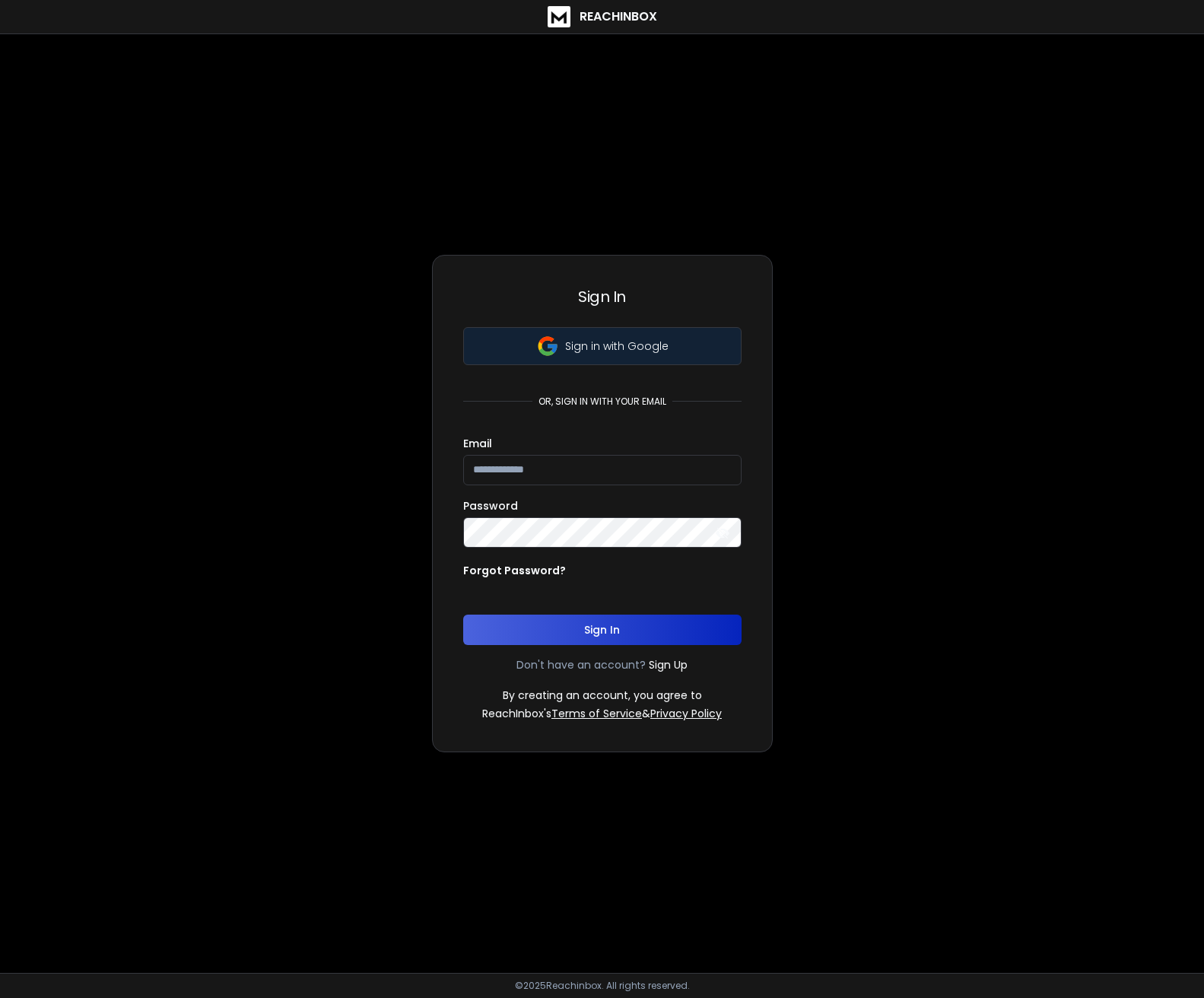
click at [617, 348] on p "Sign in with Google" at bounding box center [617, 346] width 104 height 16
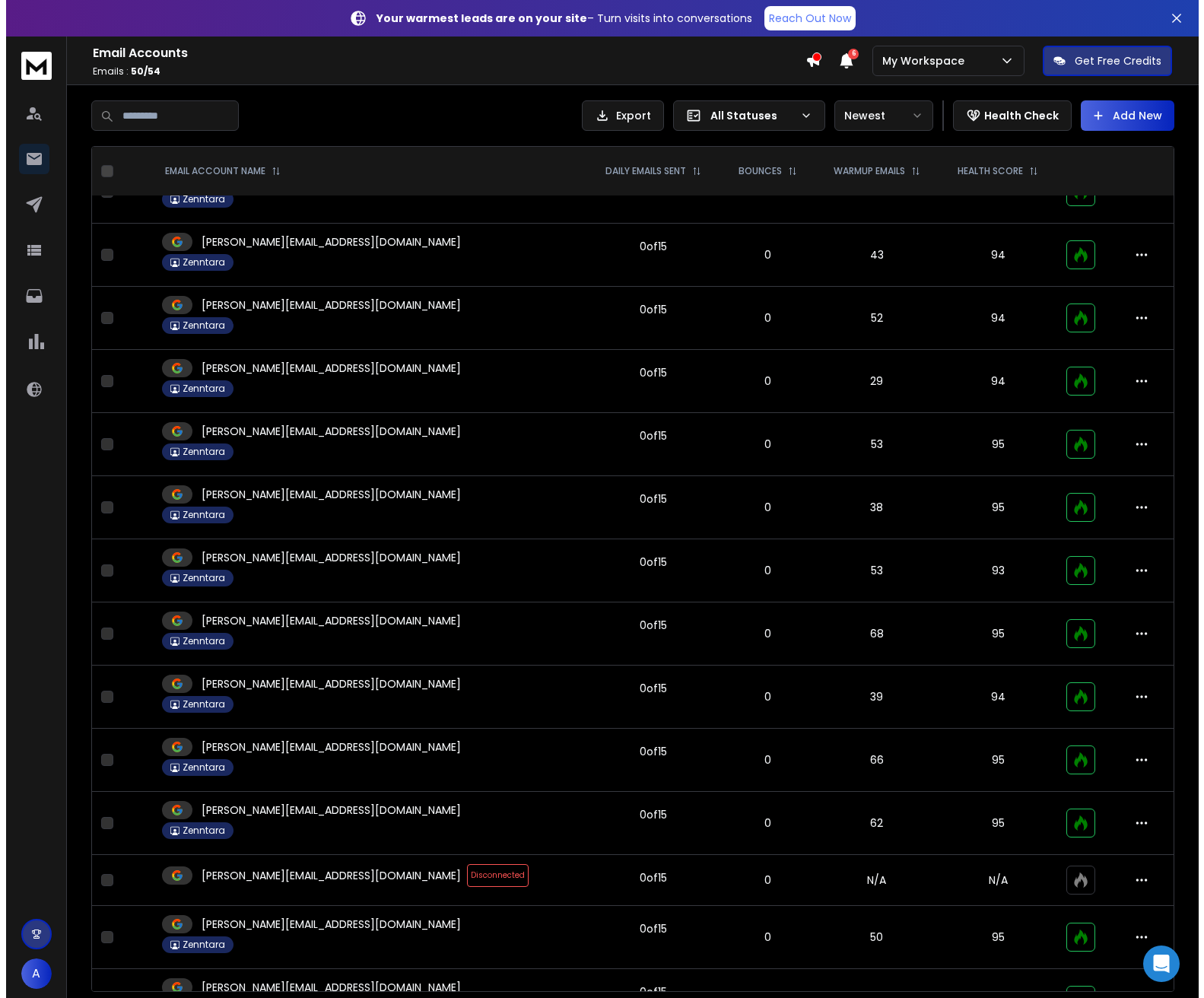
scroll to position [988, 0]
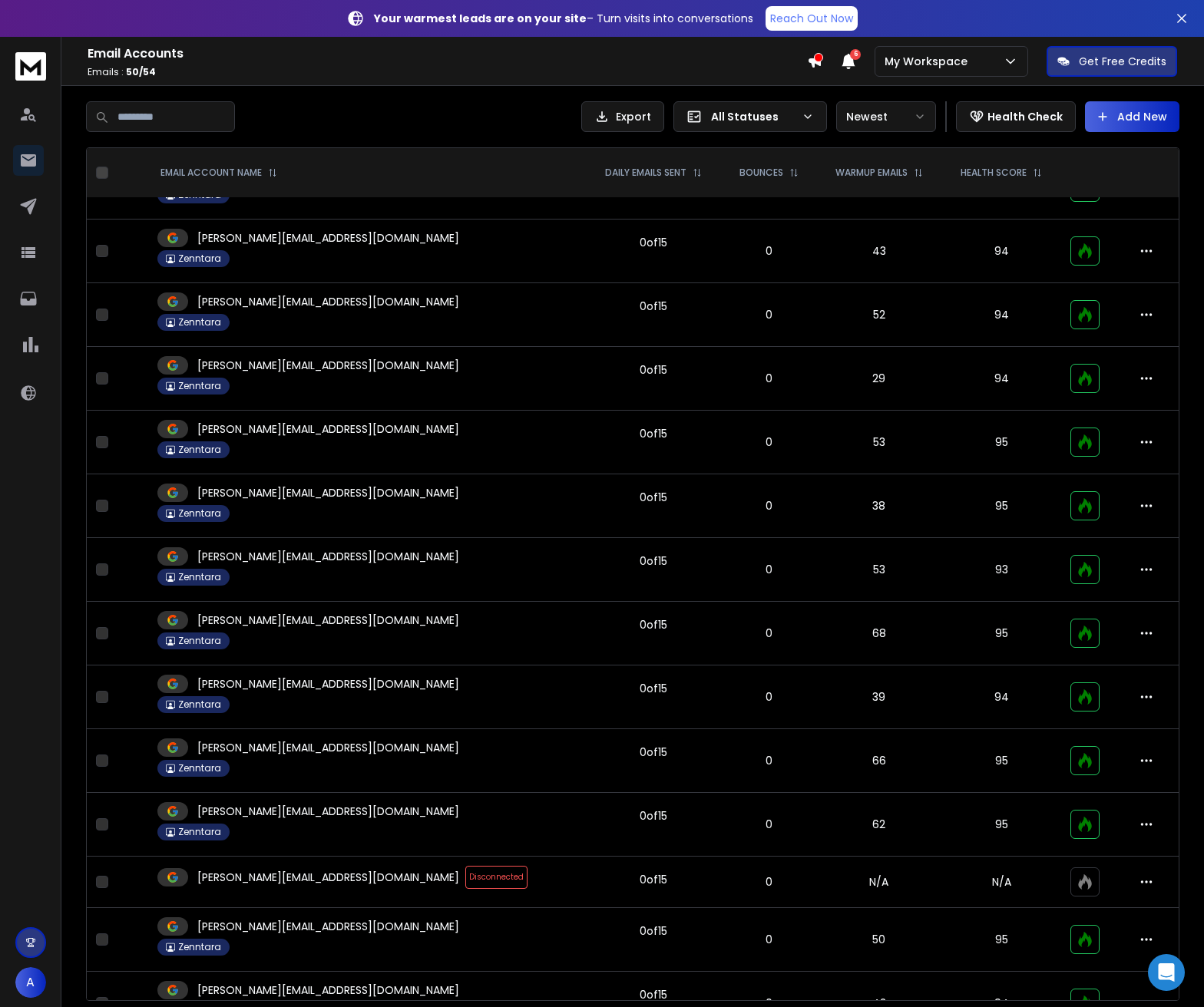
click at [942, 573] on td "93" at bounding box center [1002, 570] width 119 height 64
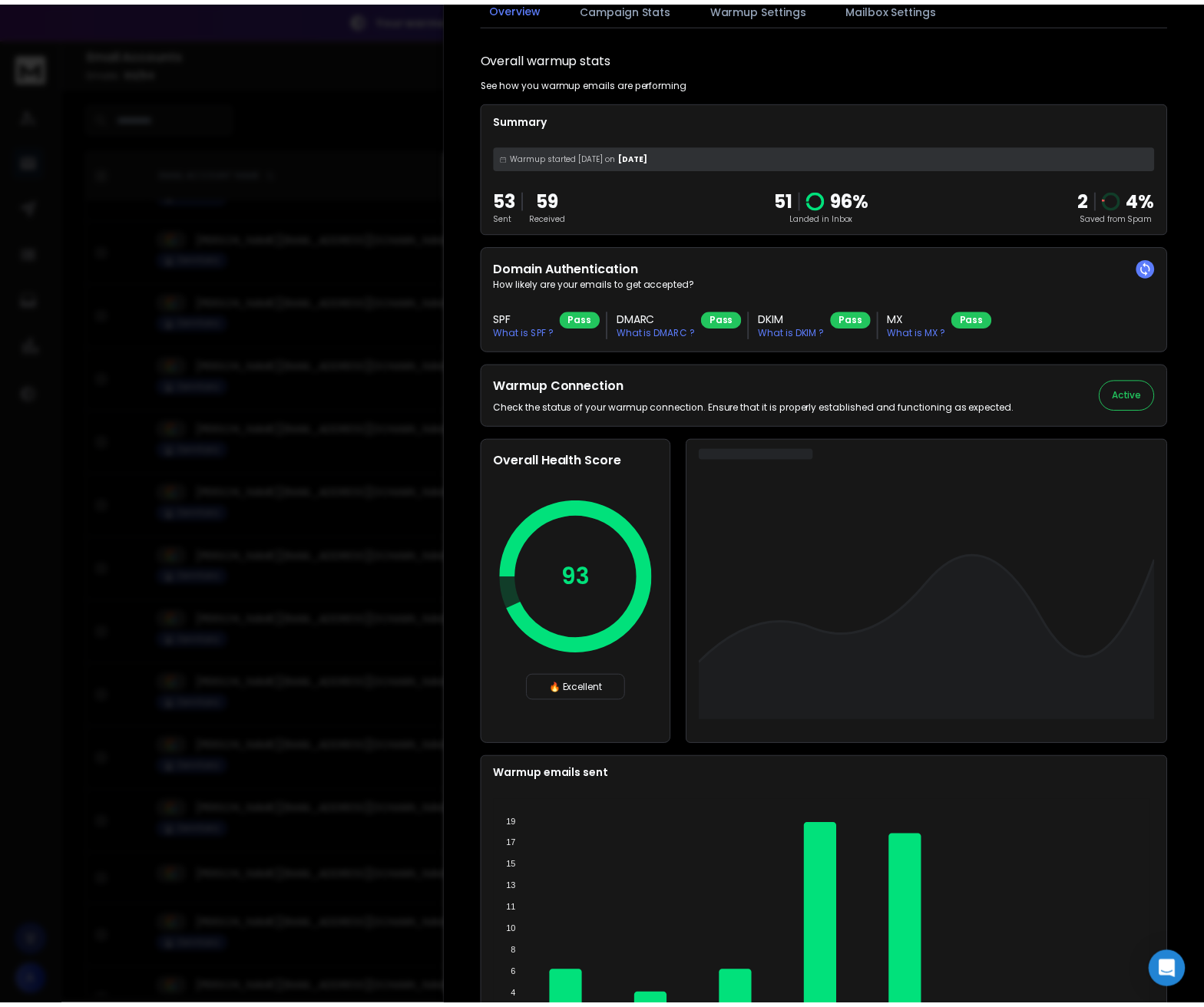
scroll to position [202, 0]
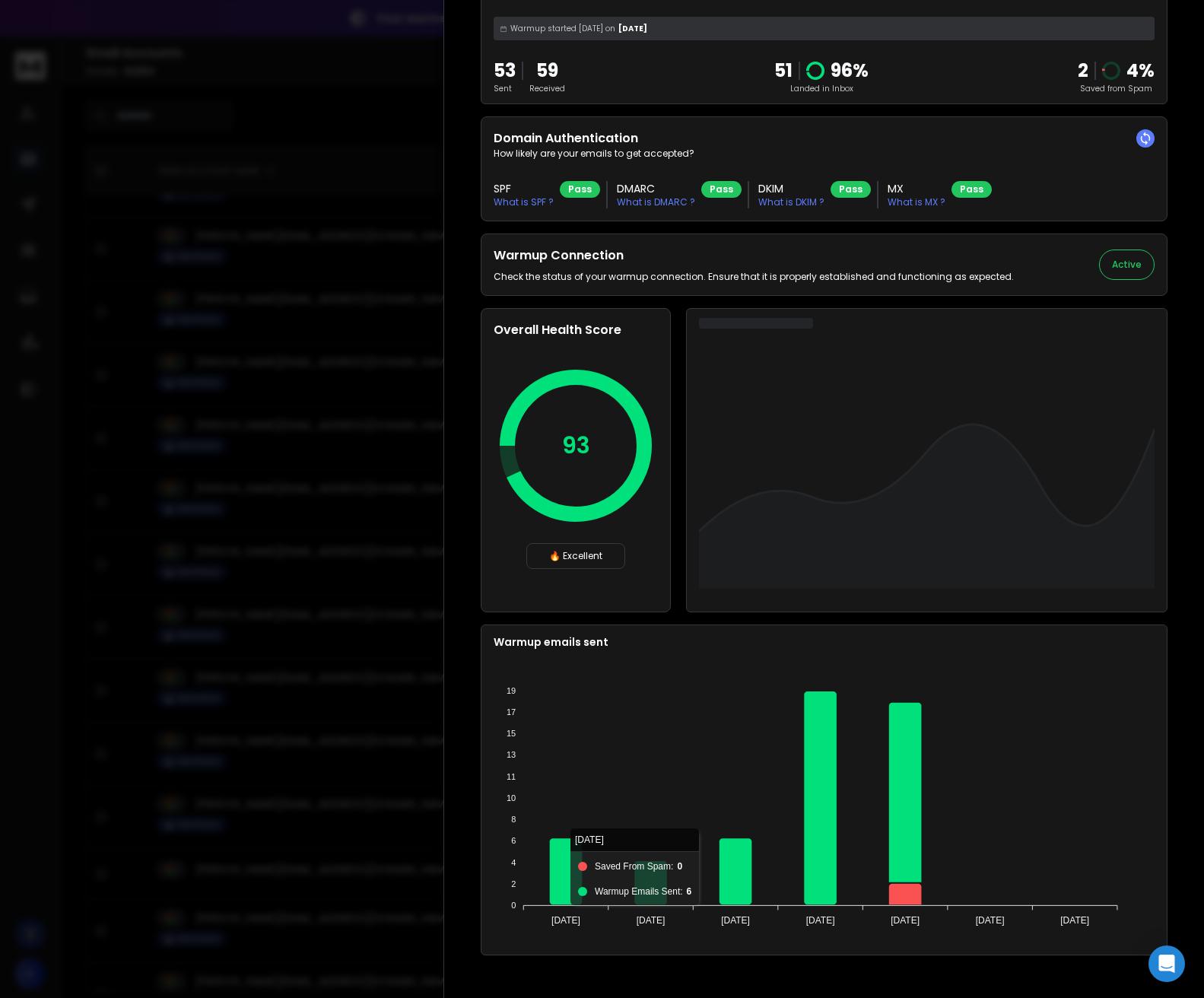
click at [180, 722] on div at bounding box center [602, 499] width 1204 height 998
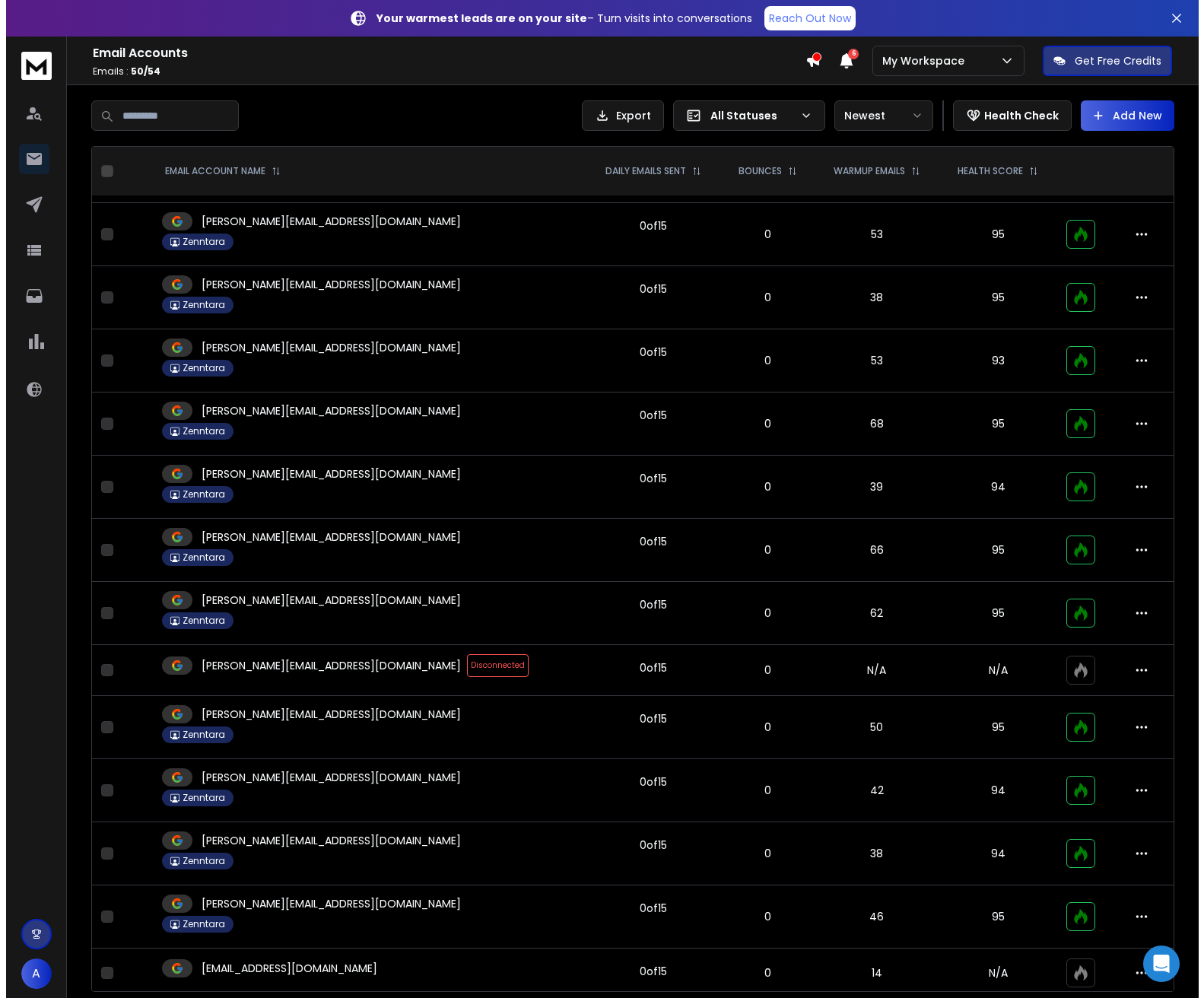
scroll to position [1293, 0]
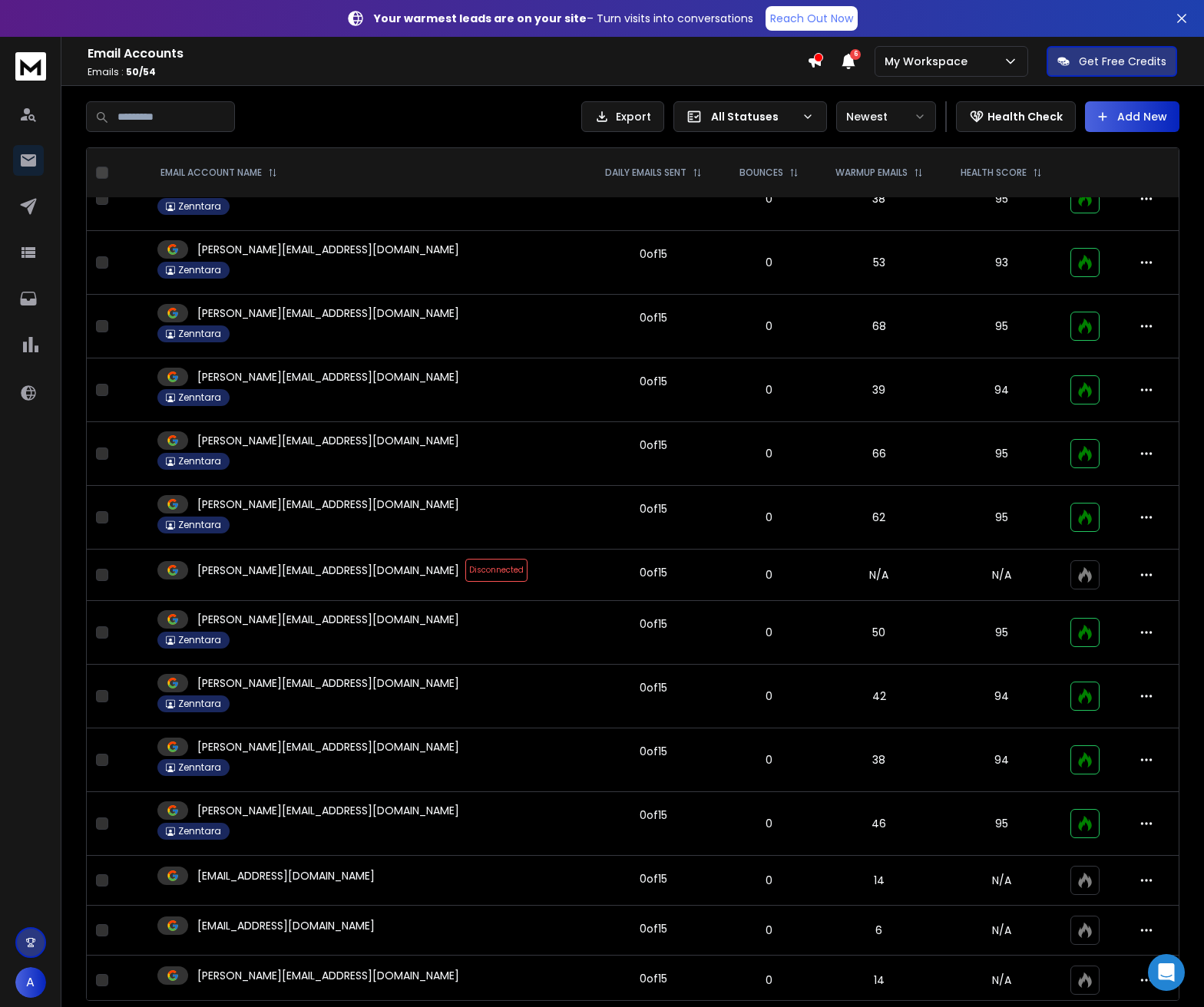
click at [945, 778] on td "94" at bounding box center [1002, 760] width 119 height 64
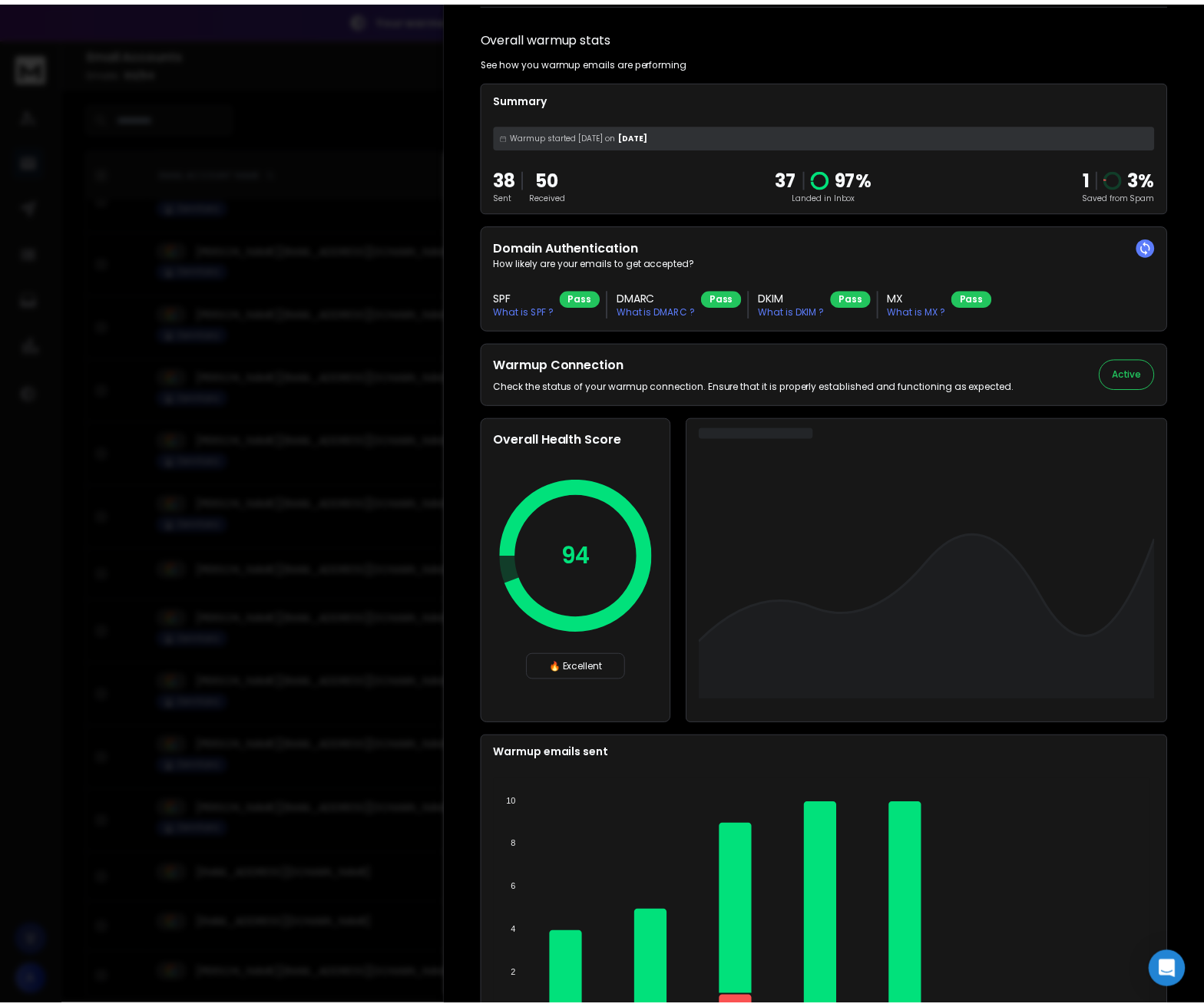
scroll to position [202, 0]
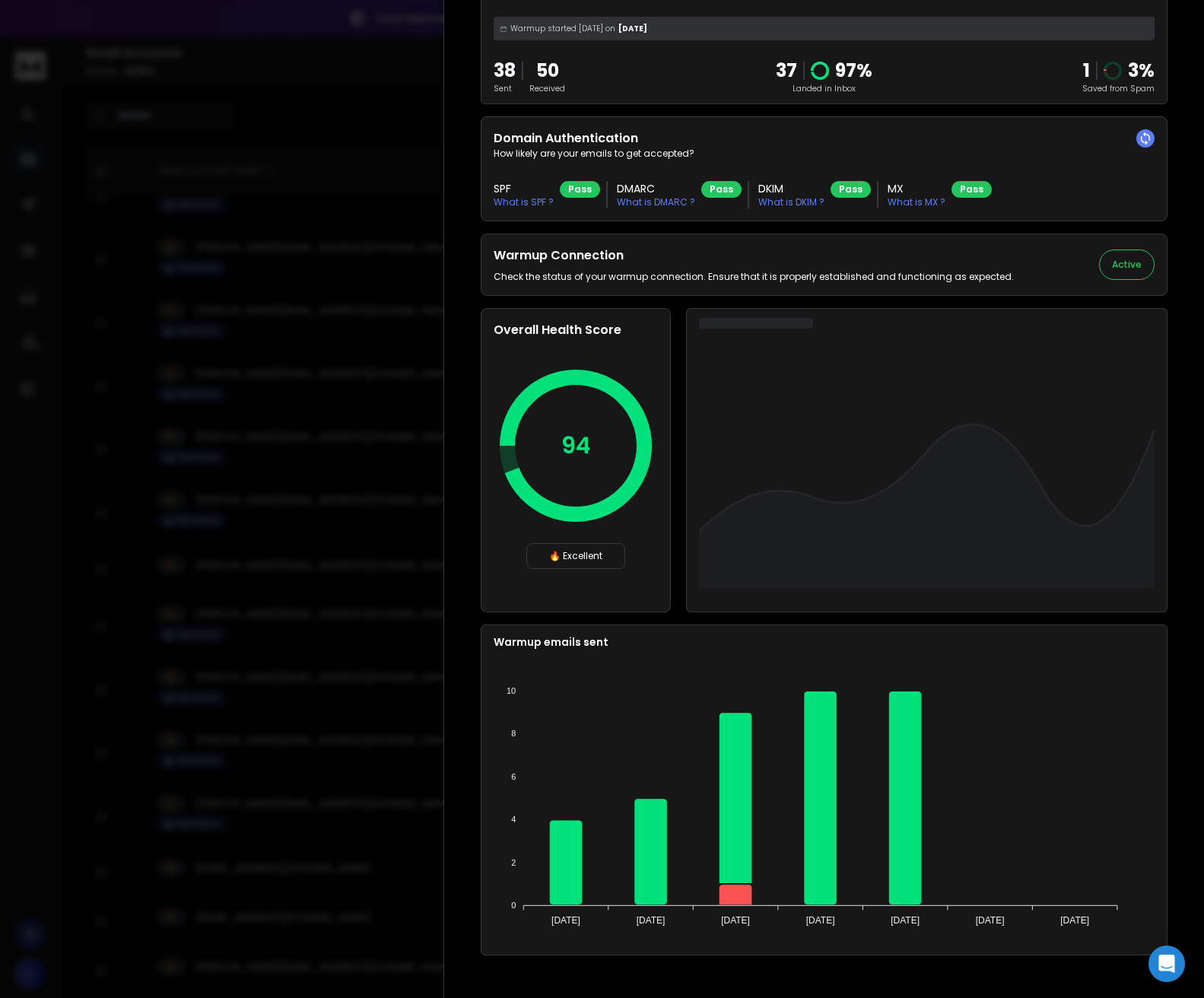
click at [200, 530] on div at bounding box center [602, 499] width 1204 height 998
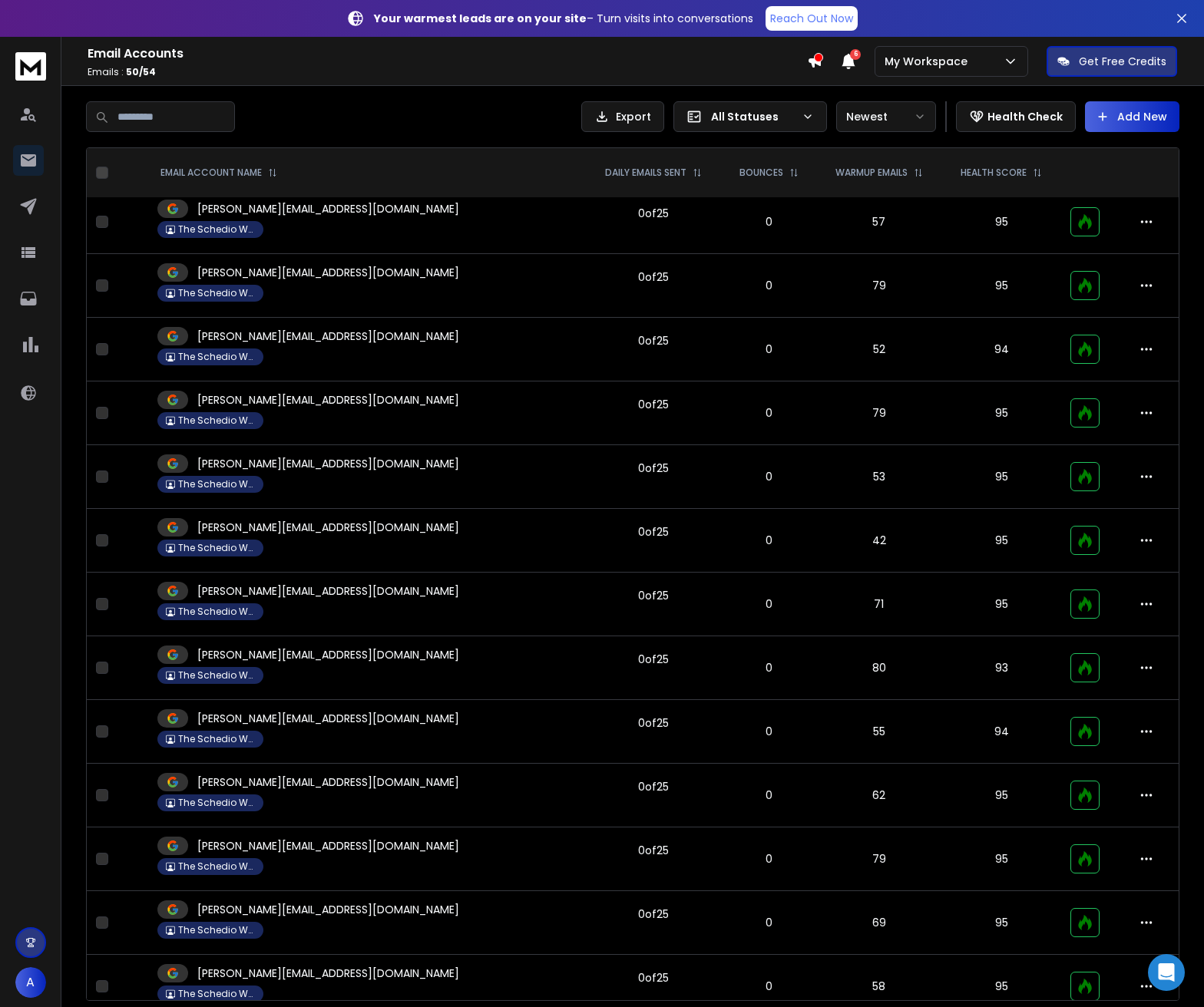
scroll to position [0, 0]
